Goal: Task Accomplishment & Management: Use online tool/utility

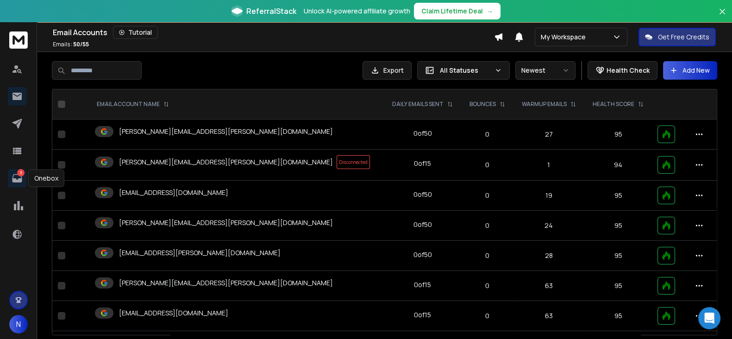
click at [19, 173] on p "3" at bounding box center [20, 172] width 7 height 7
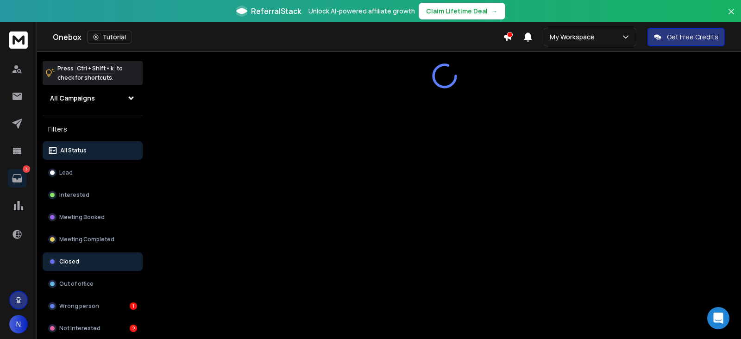
scroll to position [57, 0]
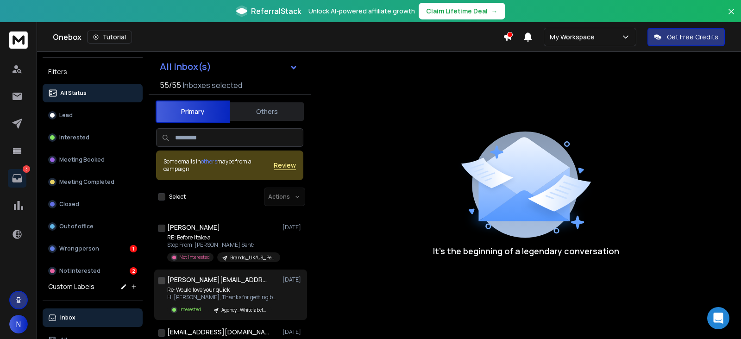
click at [247, 288] on p "Re: Would love your quick" at bounding box center [222, 289] width 111 height 7
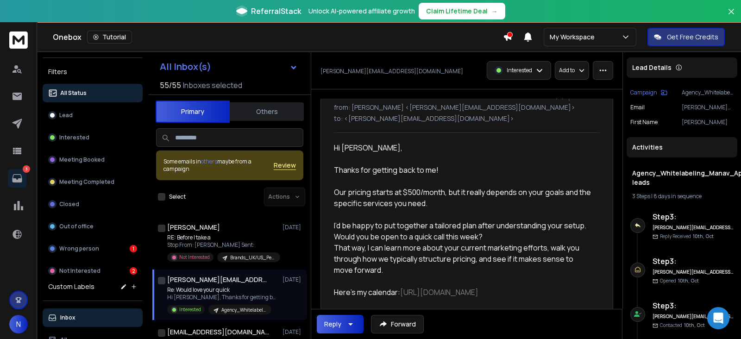
scroll to position [115, 0]
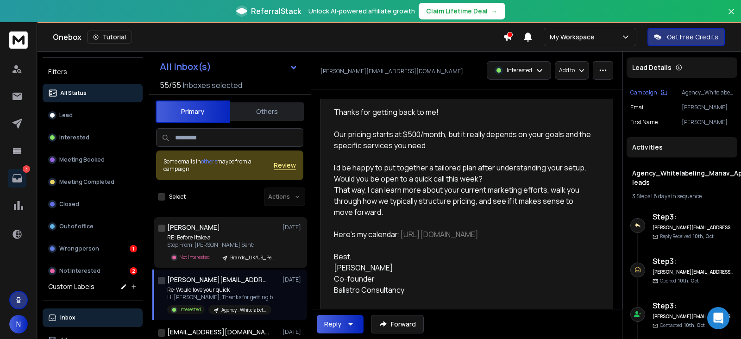
click at [255, 232] on div "[PERSON_NAME] [DATE] RE: Before I take a Stop From: [PERSON_NAME] Sent: Not Int…" at bounding box center [235, 242] width 136 height 39
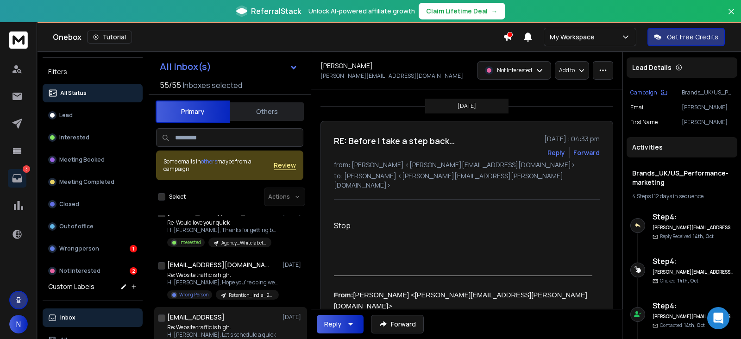
scroll to position [0, 0]
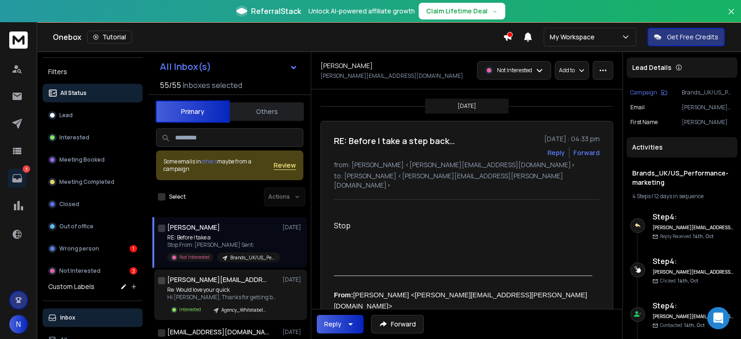
click at [267, 292] on p "Re: Would love your quick" at bounding box center [222, 289] width 111 height 7
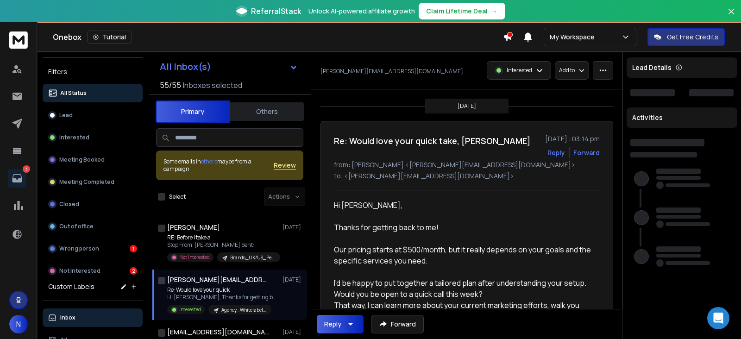
scroll to position [57, 0]
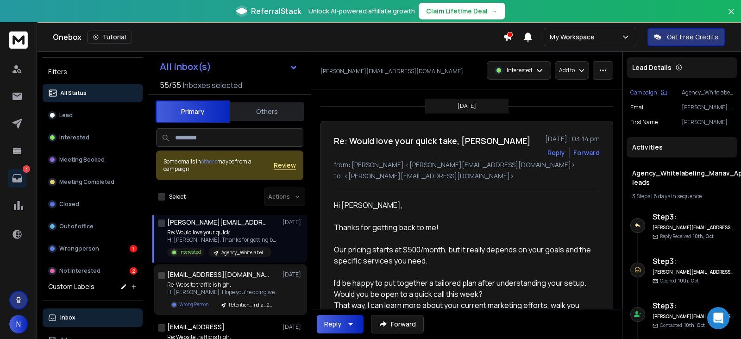
click at [256, 289] on p "Hi [PERSON_NAME], Hope you’re doing well." at bounding box center [222, 292] width 111 height 7
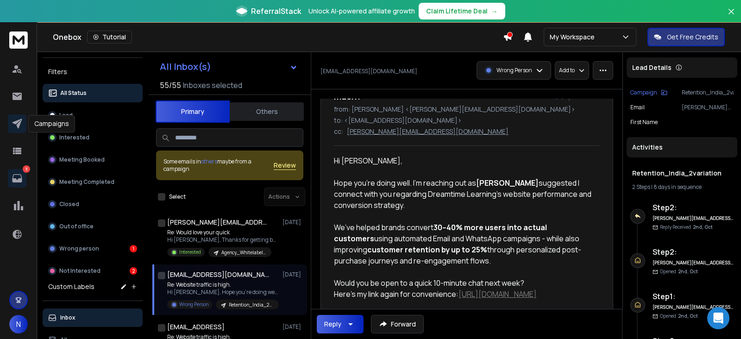
click at [17, 120] on icon at bounding box center [17, 123] width 11 height 11
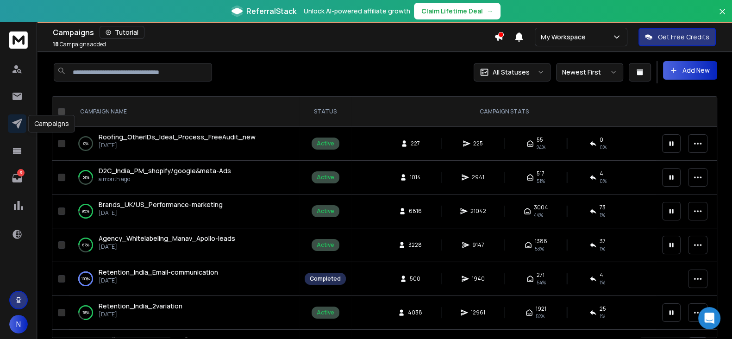
click at [389, 86] on div "Campaigns 18 Campaigns Added All Statuses Newest First Add New CAMPAIGN NAME ST…" at bounding box center [385, 230] width 666 height 339
click at [317, 65] on div at bounding box center [218, 72] width 333 height 22
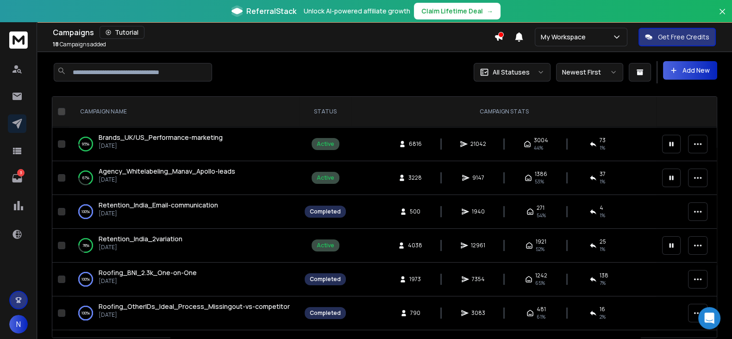
scroll to position [115, 0]
